Goal: Check status: Check status

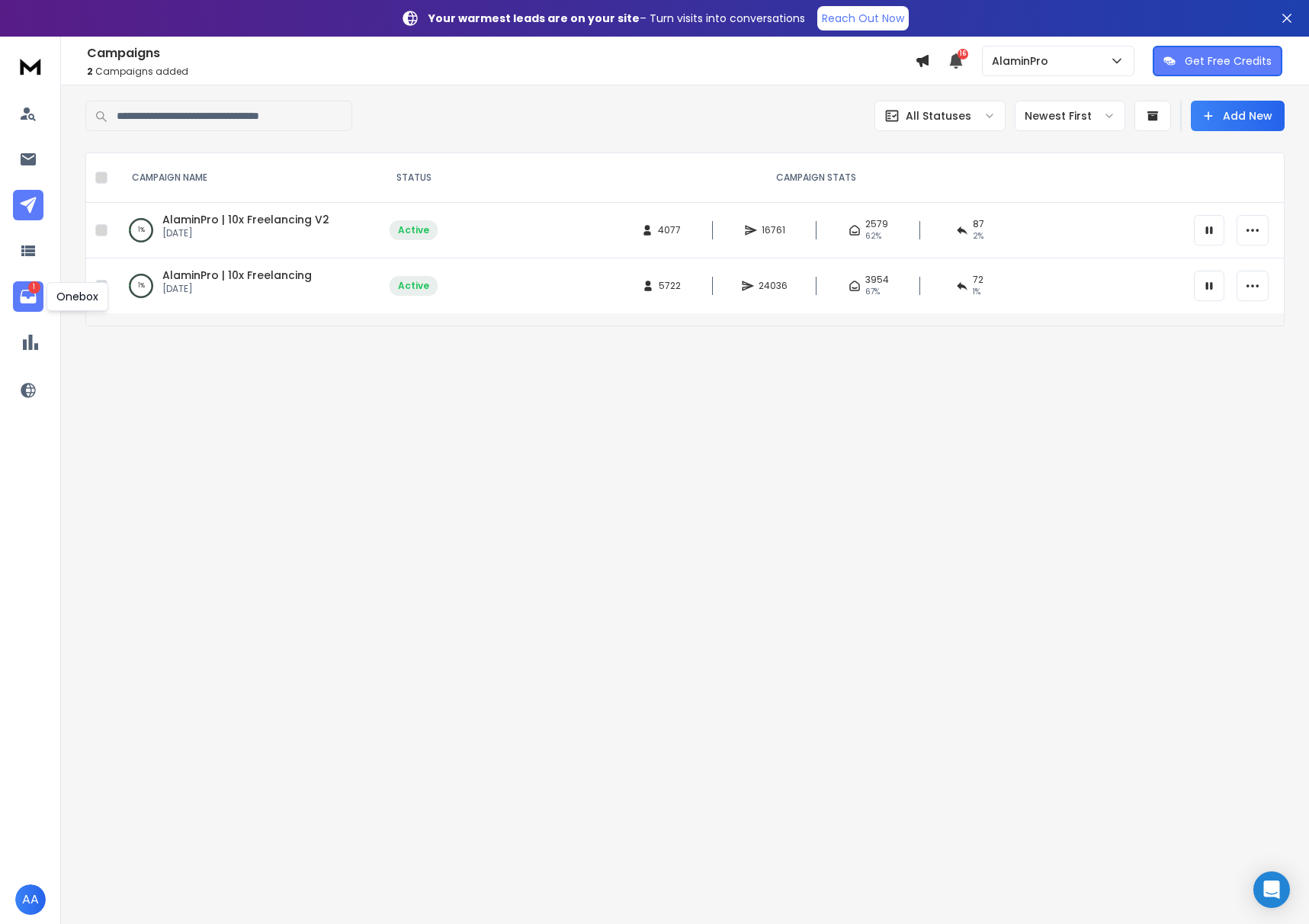
click at [42, 285] on link "1" at bounding box center [28, 296] width 30 height 30
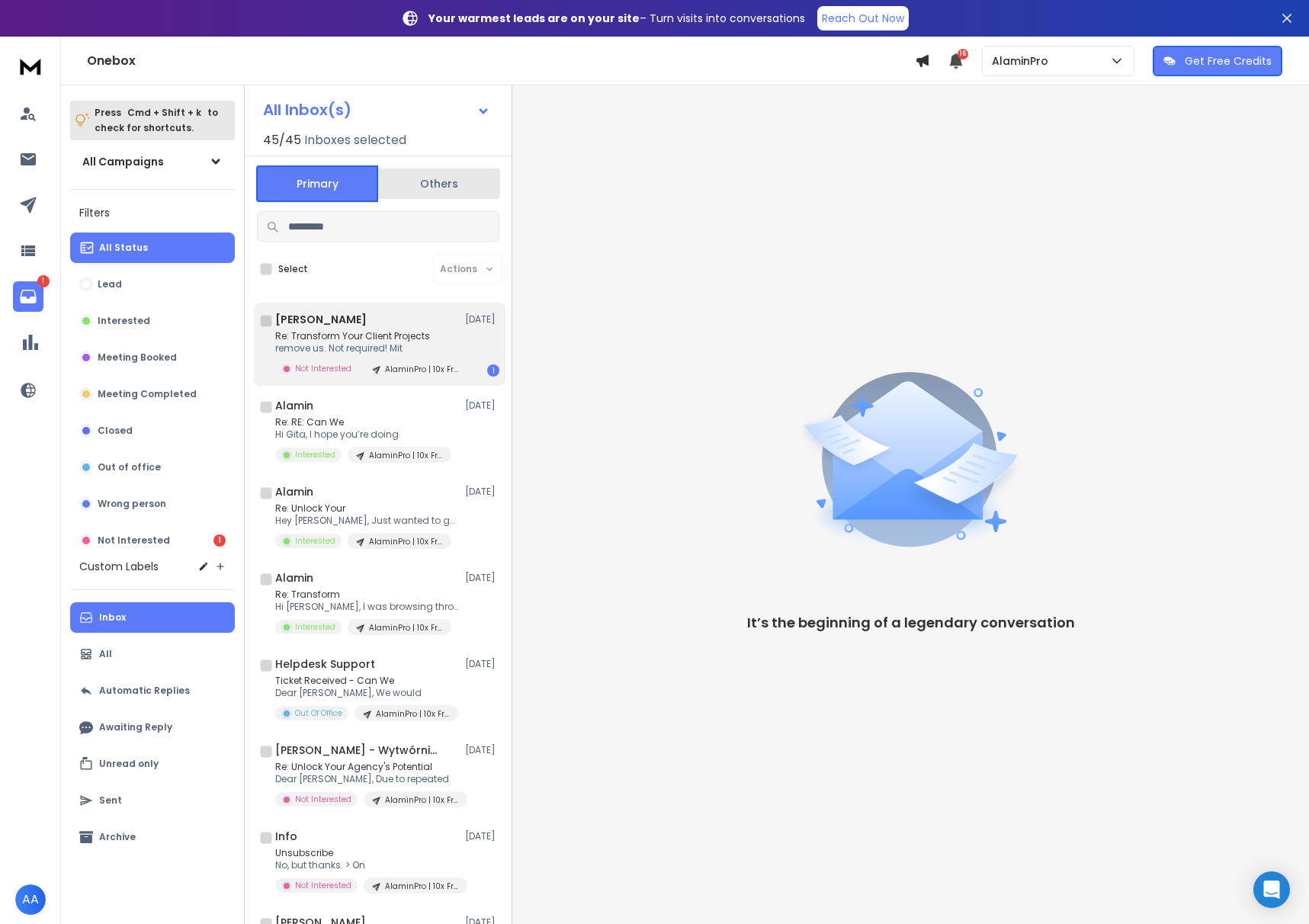
click at [360, 331] on p "Re: Transform Your Client Projects" at bounding box center [366, 335] width 183 height 12
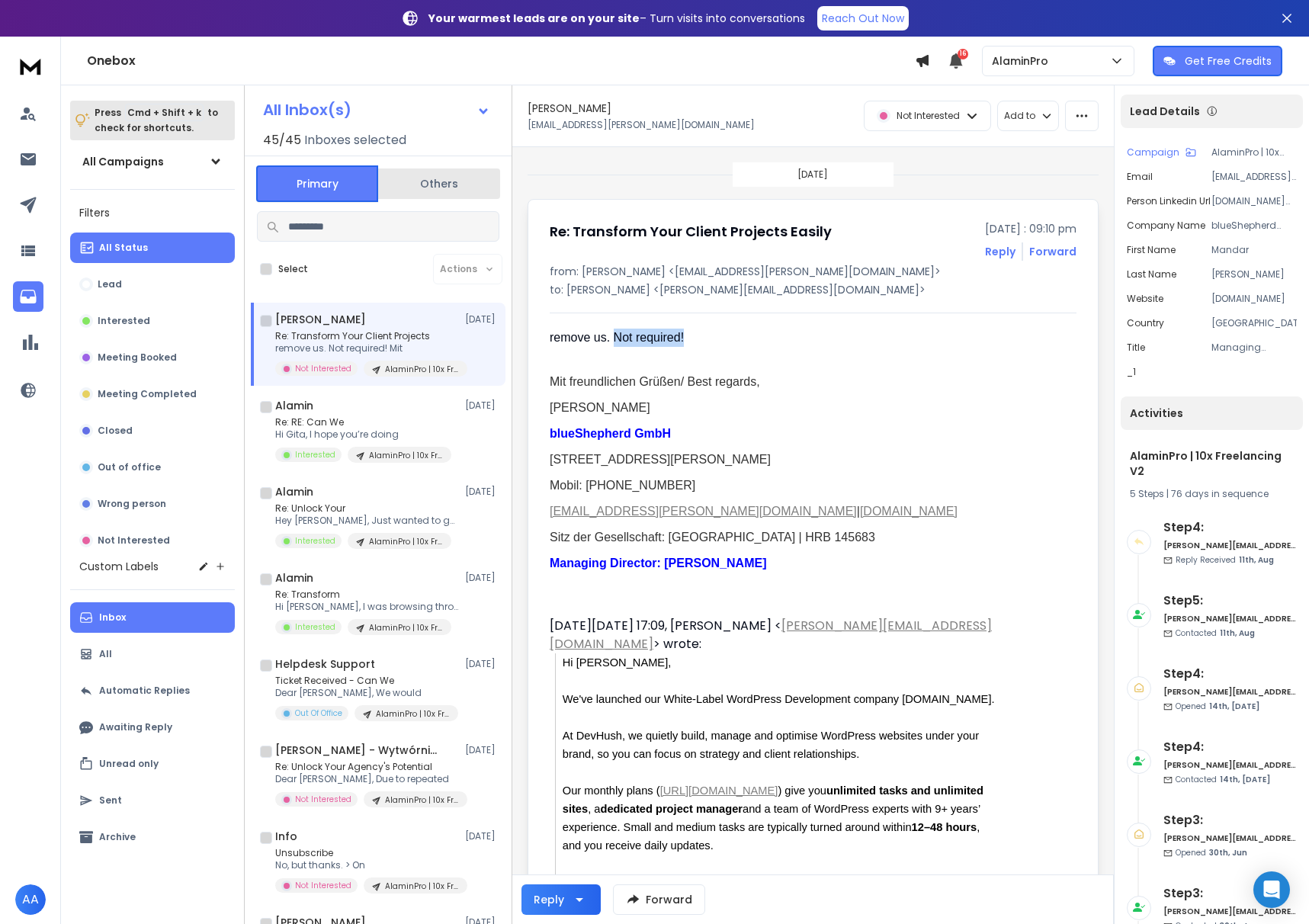
drag, startPoint x: 644, startPoint y: 338, endPoint x: 696, endPoint y: 340, distance: 52.0
click at [696, 340] on div "remove us. Not required!" at bounding box center [773, 337] width 445 height 18
click at [652, 342] on div "remove us. Not required!" at bounding box center [773, 337] width 445 height 18
click at [110, 617] on p "Inbox" at bounding box center [113, 617] width 27 height 12
click at [25, 209] on icon at bounding box center [28, 205] width 18 height 18
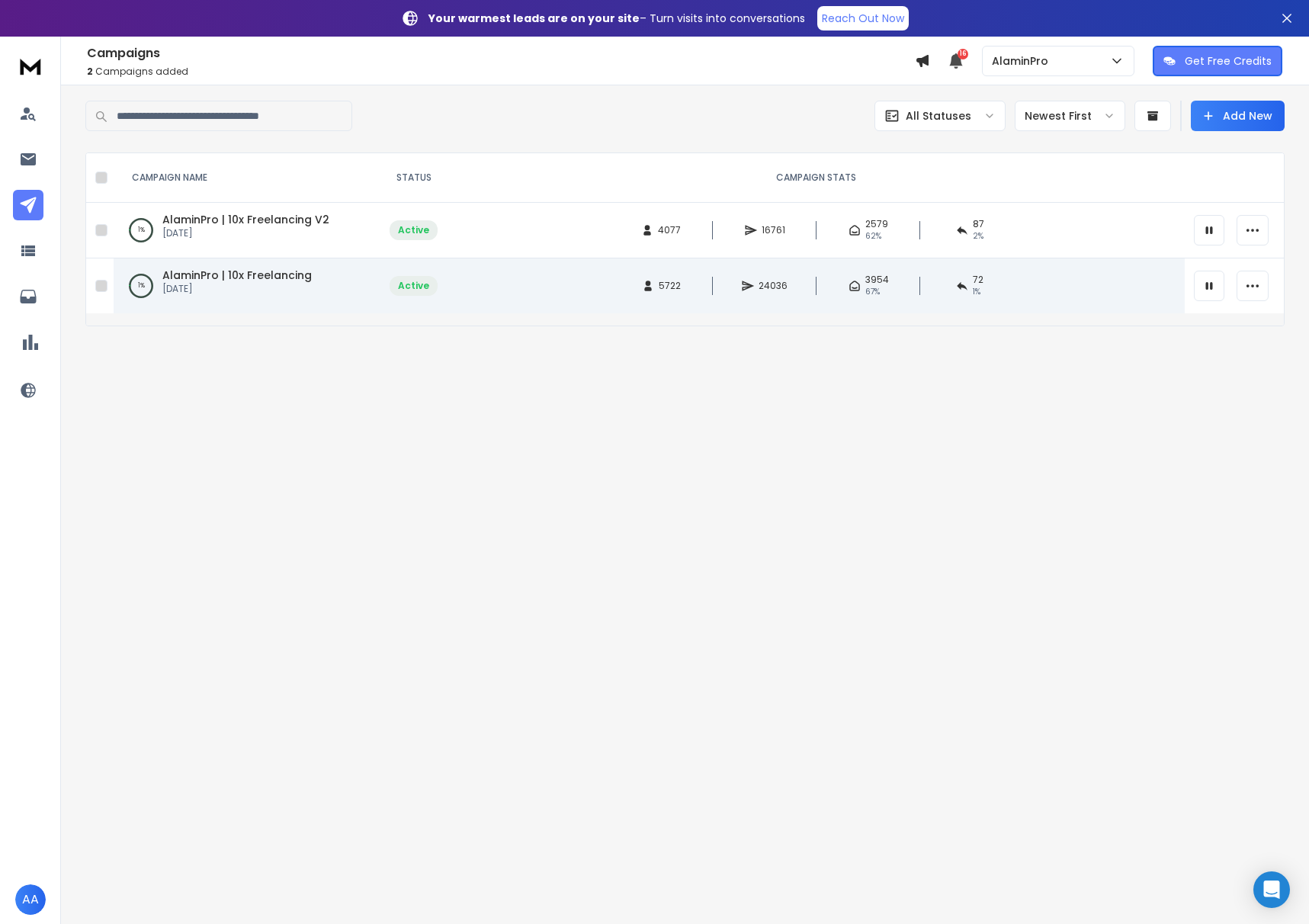
click at [216, 274] on span "AlaminPro | 10x Freelancing" at bounding box center [237, 275] width 149 height 15
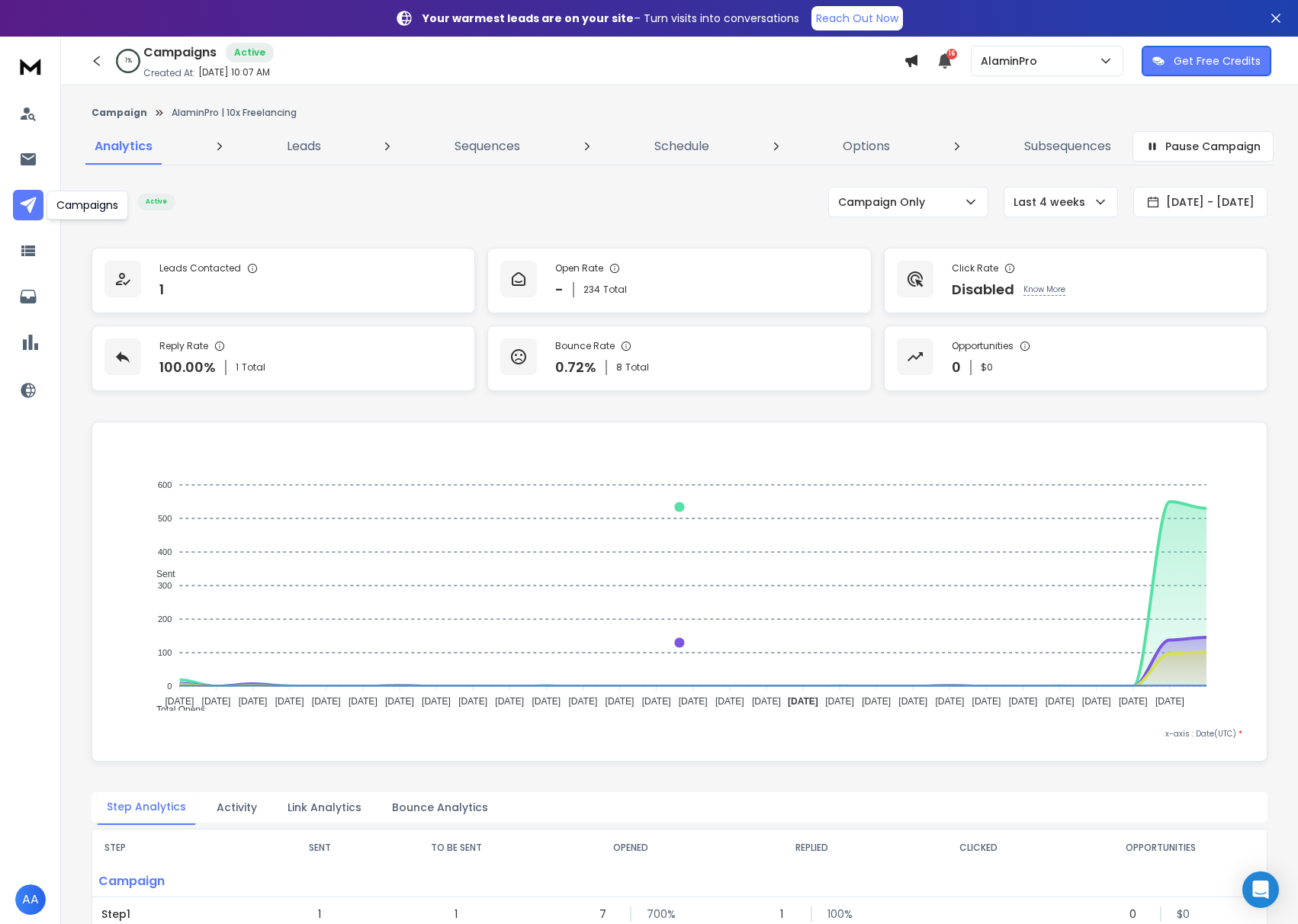
click at [30, 203] on icon at bounding box center [28, 204] width 16 height 16
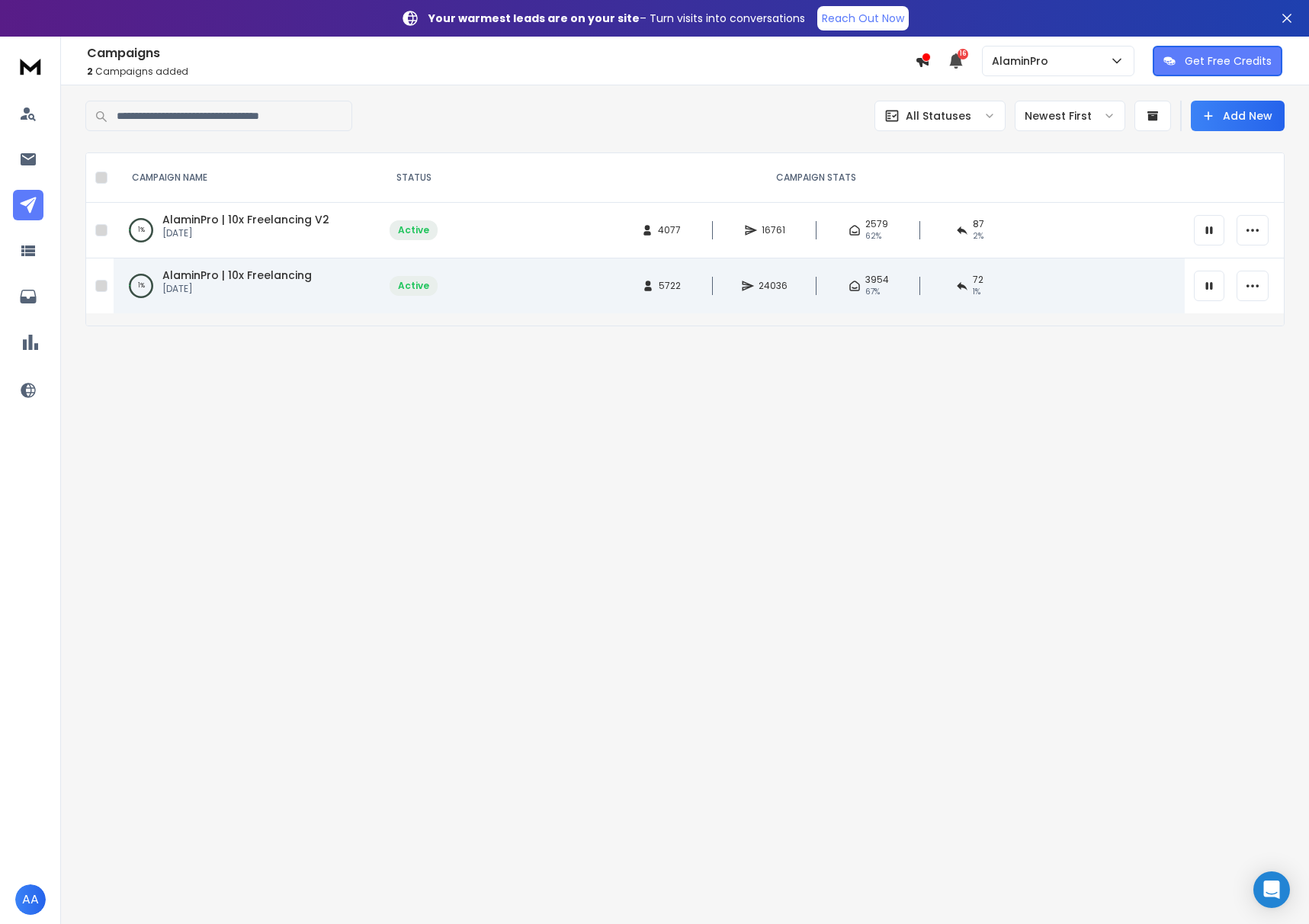
click at [242, 278] on span "AlaminPro | 10x Freelancing" at bounding box center [237, 275] width 149 height 15
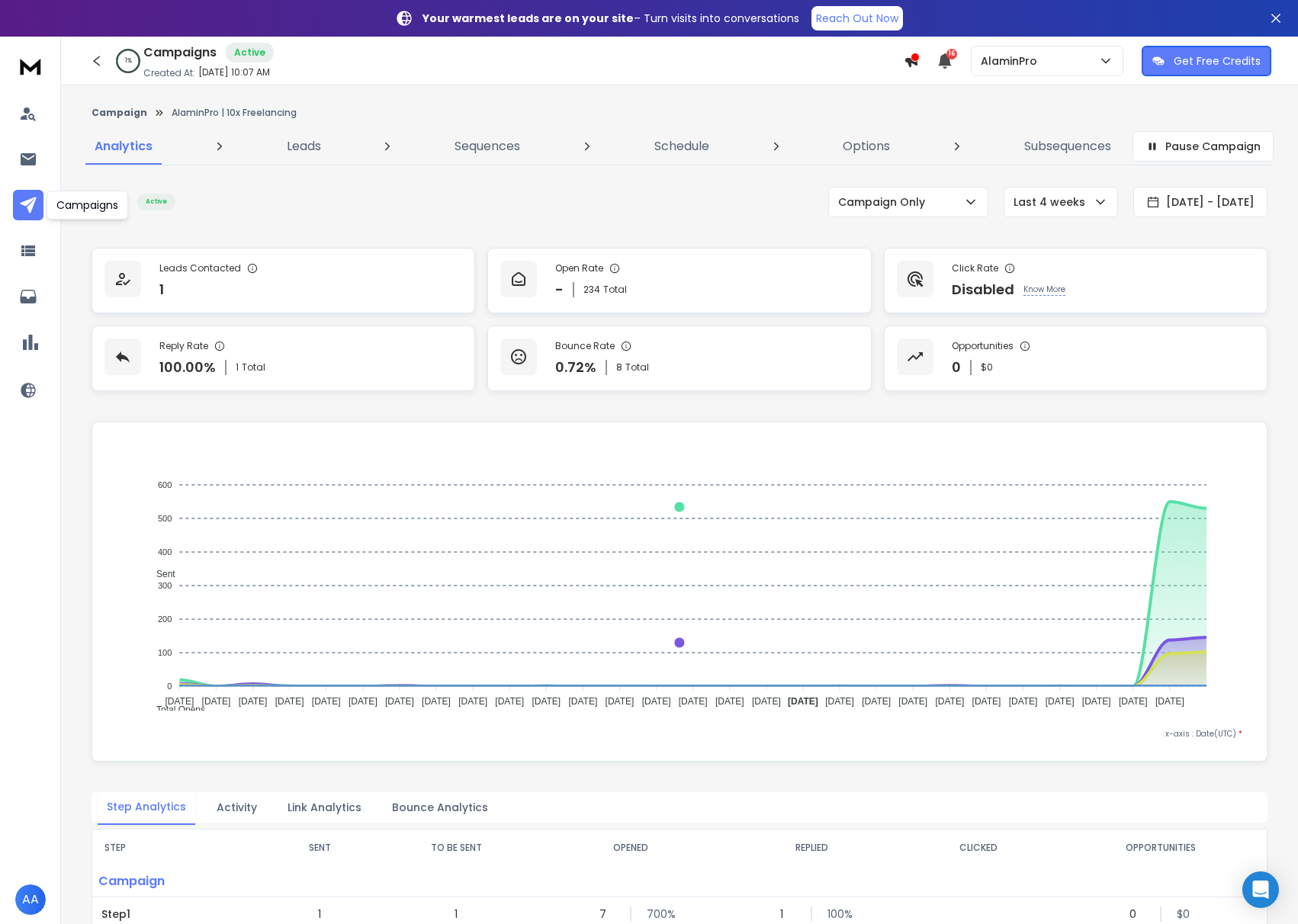
click at [28, 196] on icon at bounding box center [28, 205] width 18 height 18
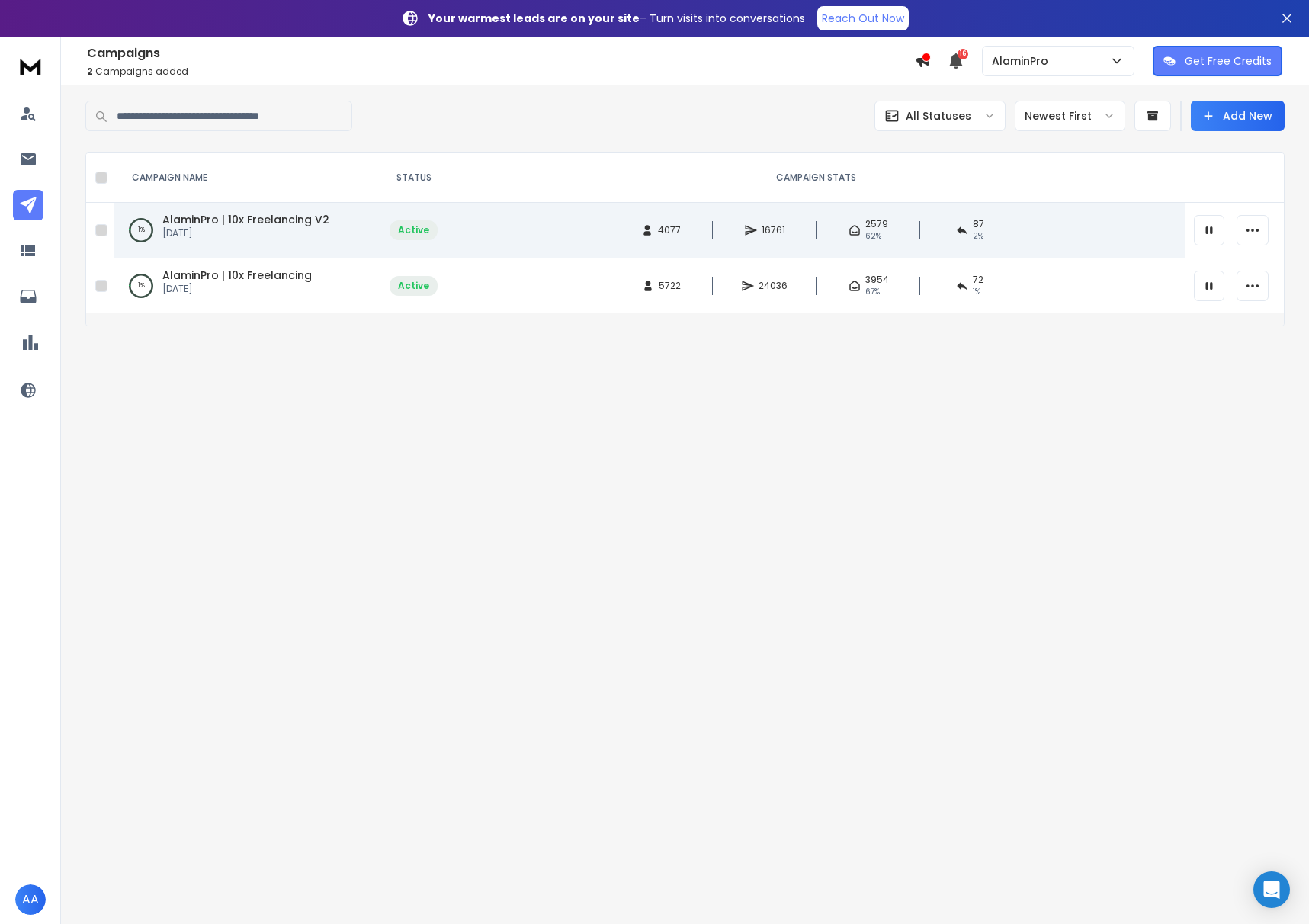
click at [215, 217] on span "AlaminPro | 10x Freelancing V2" at bounding box center [246, 219] width 167 height 15
